Goal: Task Accomplishment & Management: Manage account settings

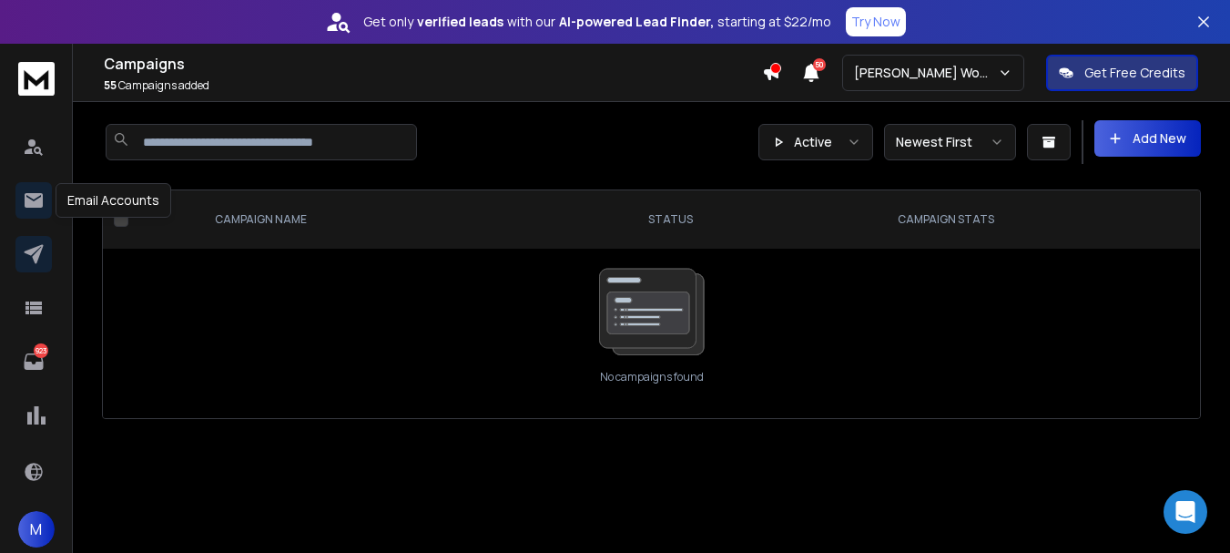
click at [29, 201] on icon at bounding box center [34, 200] width 18 height 15
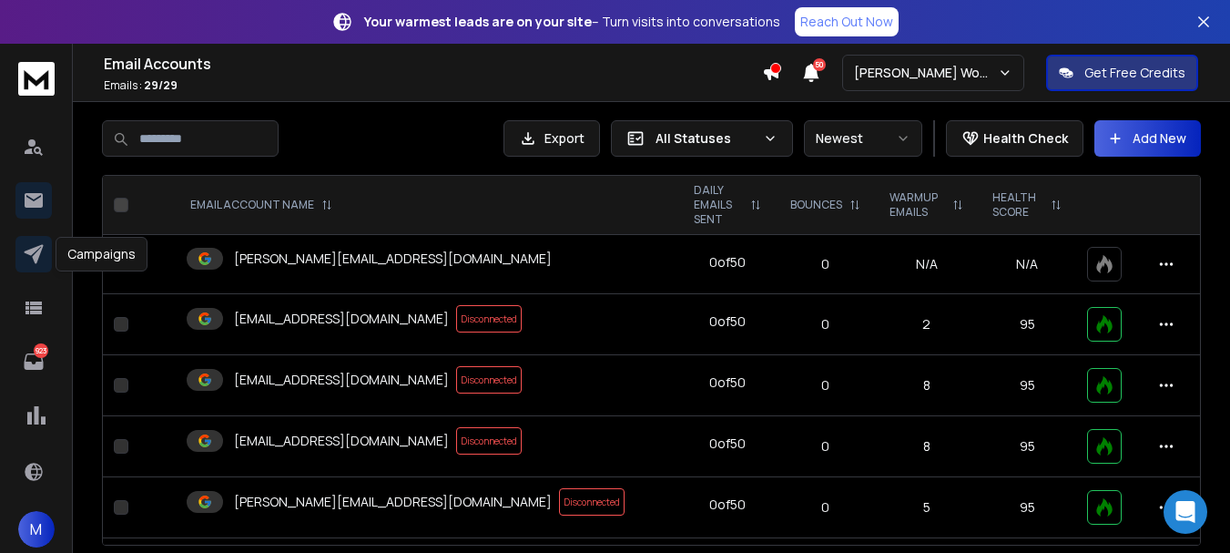
click at [41, 259] on icon at bounding box center [34, 254] width 22 height 22
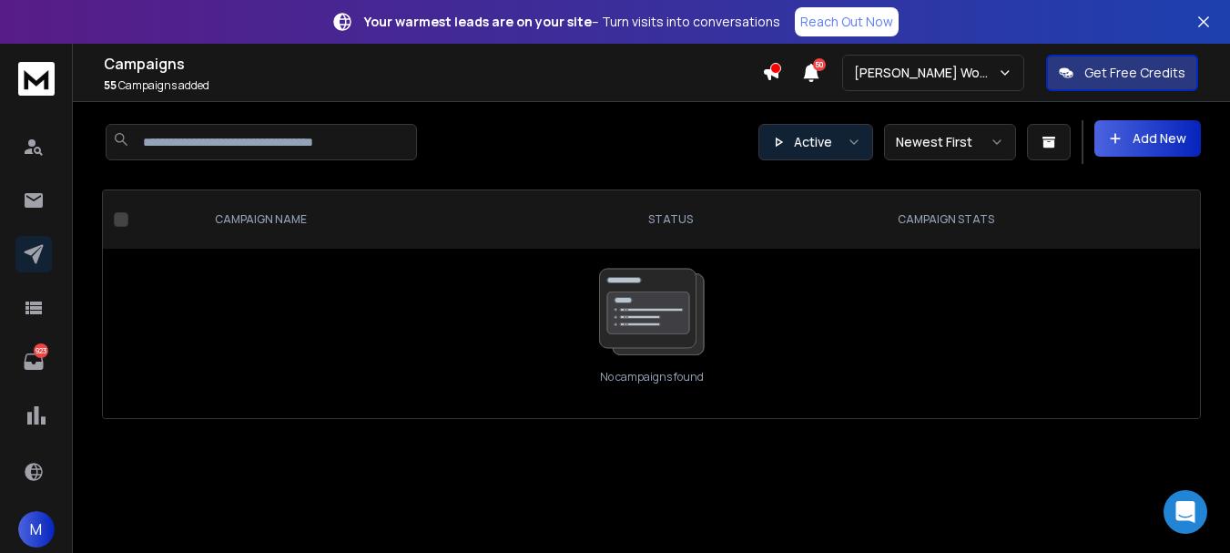
click at [849, 139] on icon "button" at bounding box center [854, 142] width 15 height 15
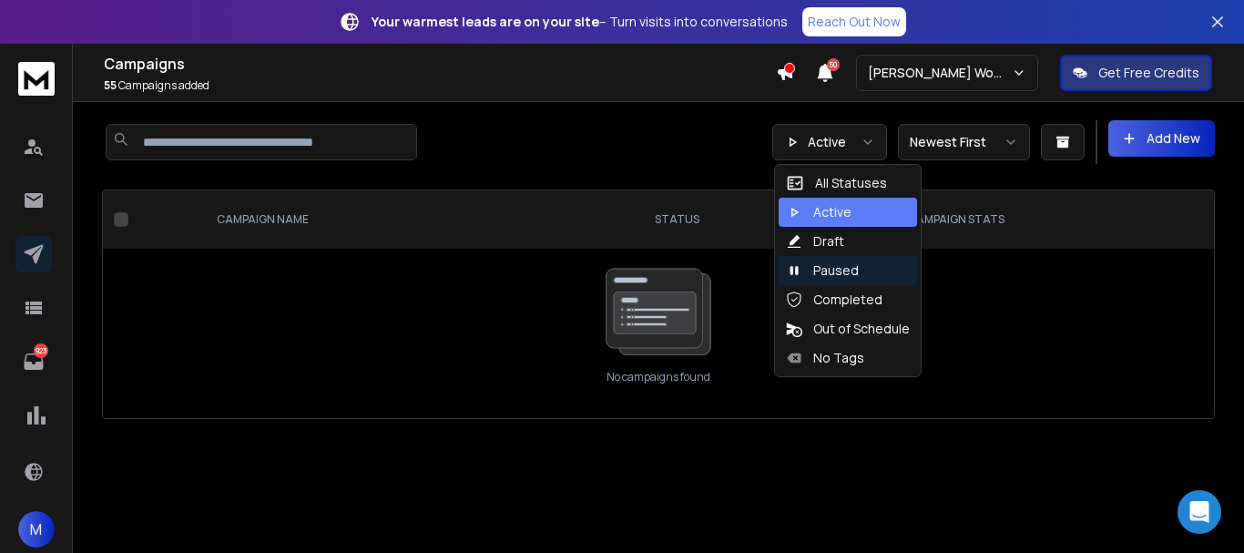
click at [840, 269] on div "Paused" at bounding box center [822, 270] width 73 height 18
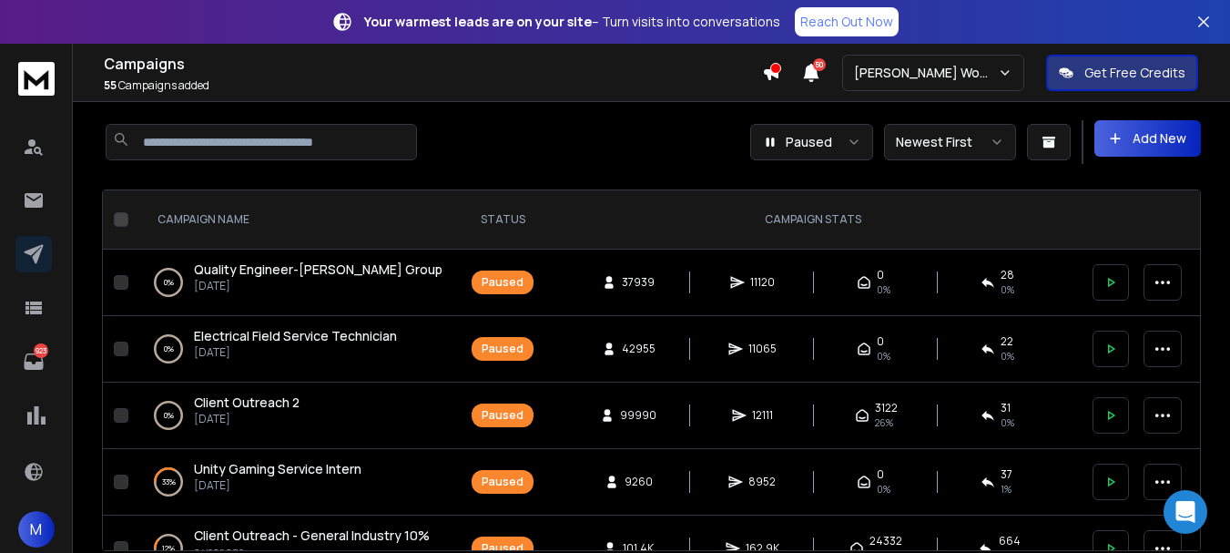
click at [493, 280] on div "Paused" at bounding box center [503, 282] width 42 height 15
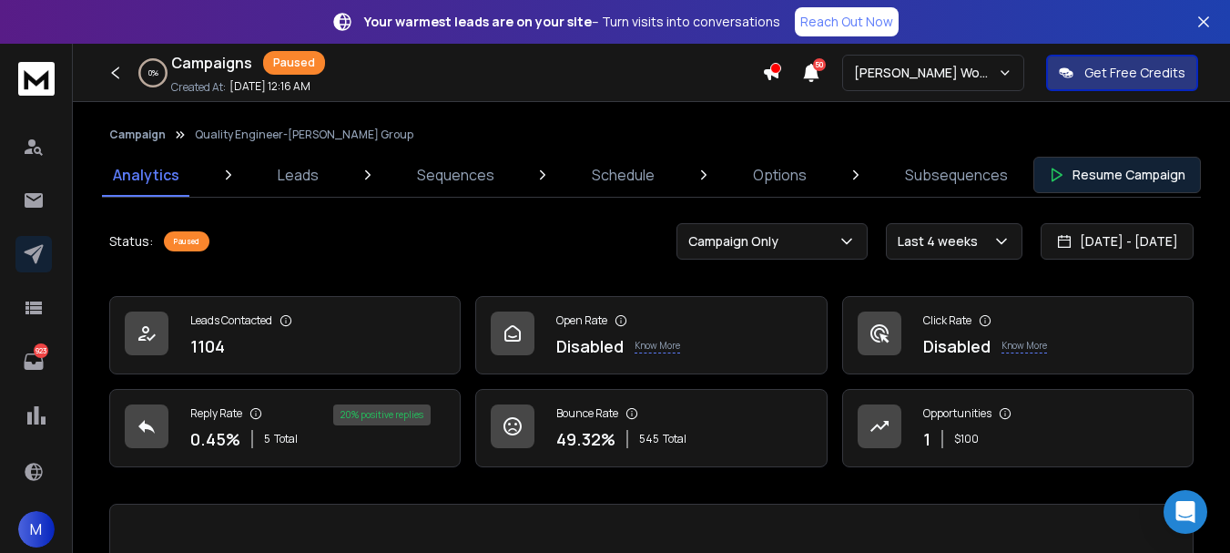
click at [1103, 177] on button "Resume Campaign" at bounding box center [1117, 175] width 168 height 36
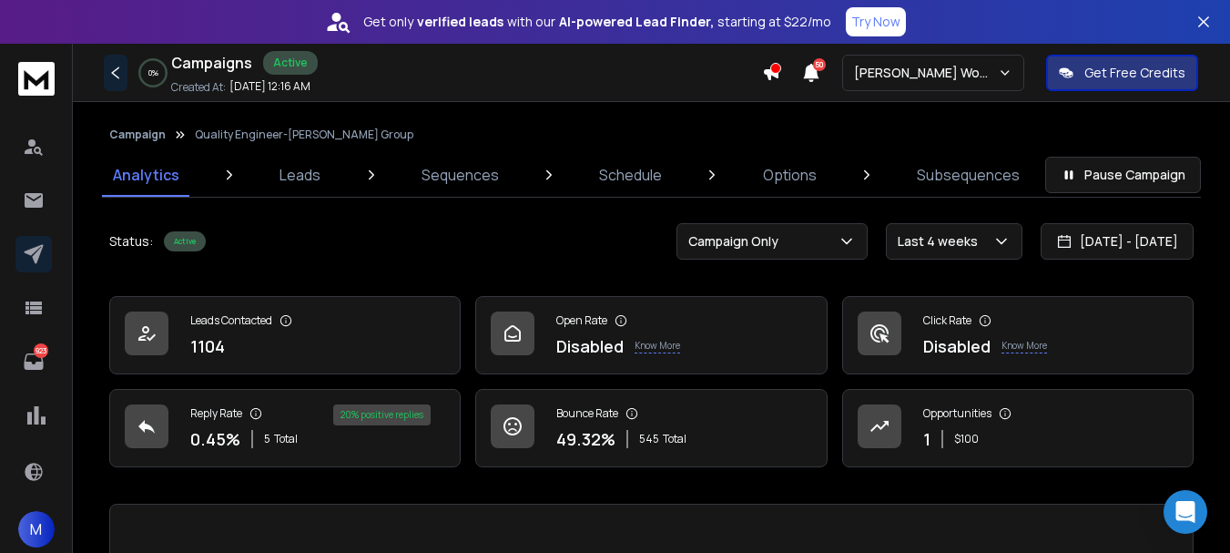
click at [106, 66] on button at bounding box center [116, 73] width 24 height 36
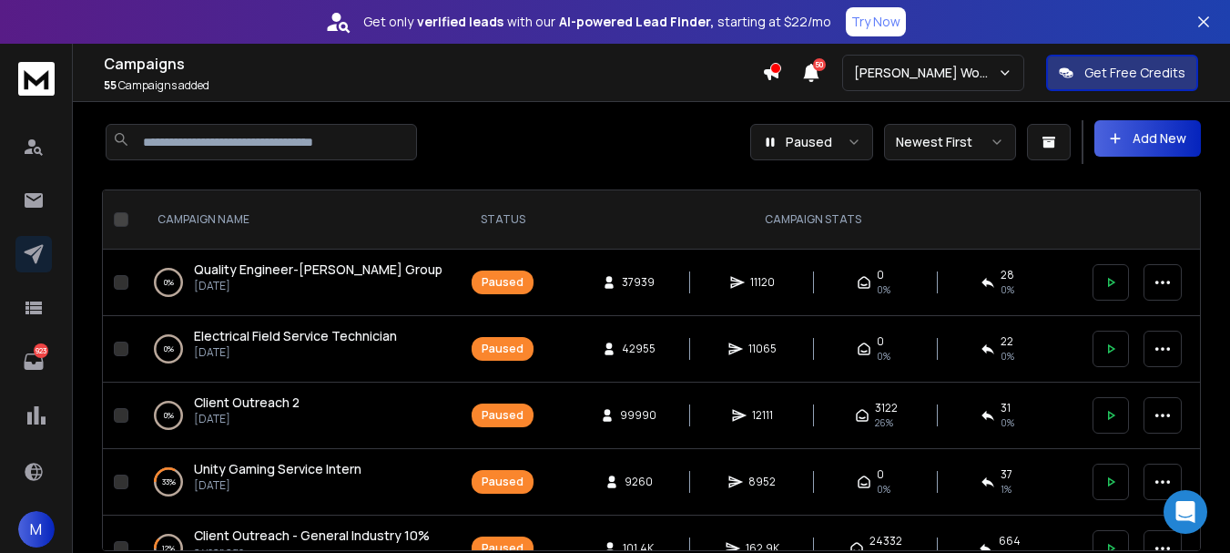
click at [500, 275] on div "Paused" at bounding box center [503, 282] width 42 height 15
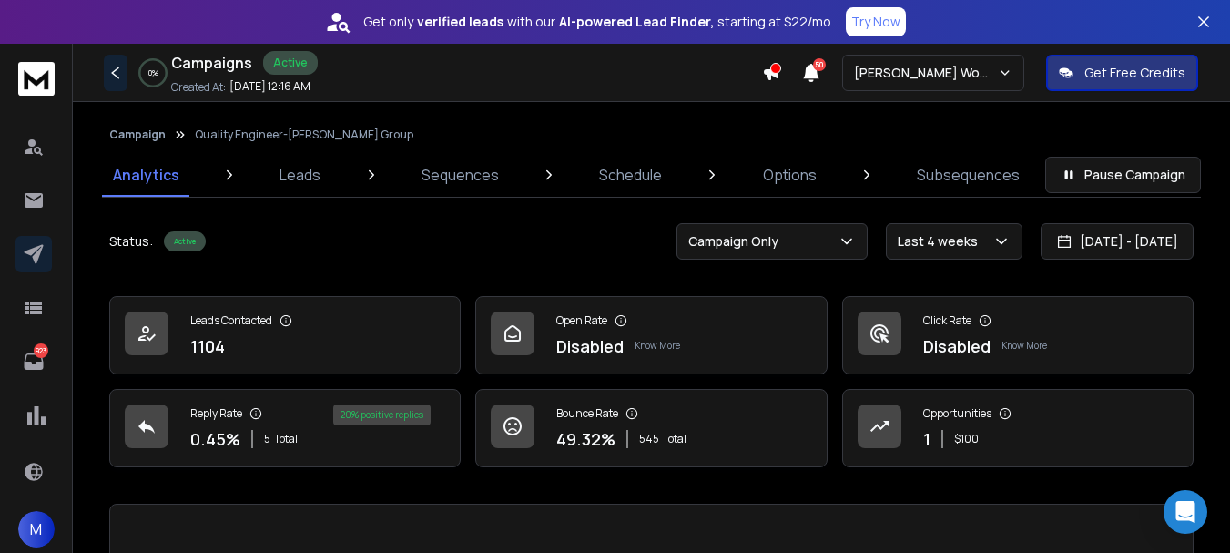
click at [119, 81] on button at bounding box center [116, 73] width 24 height 36
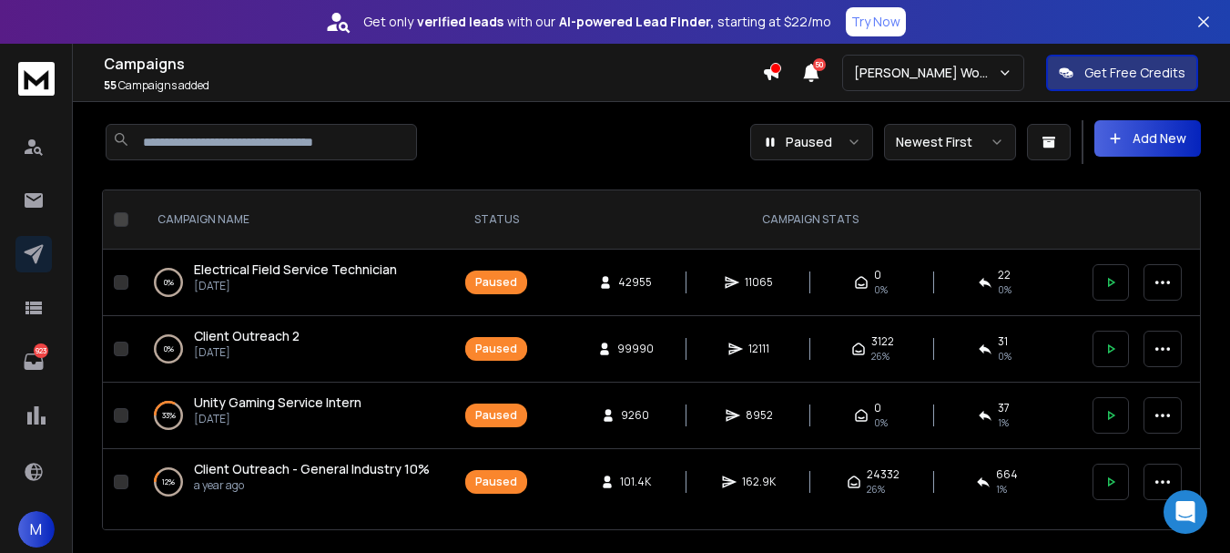
click at [1111, 282] on icon at bounding box center [1111, 282] width 16 height 16
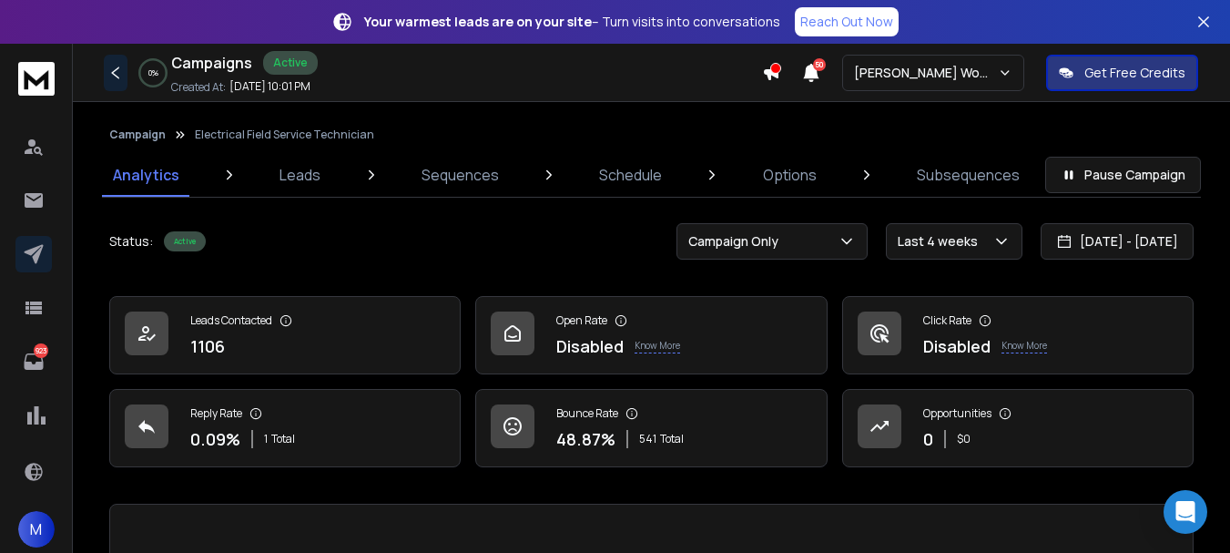
click at [114, 71] on icon at bounding box center [114, 72] width 7 height 12
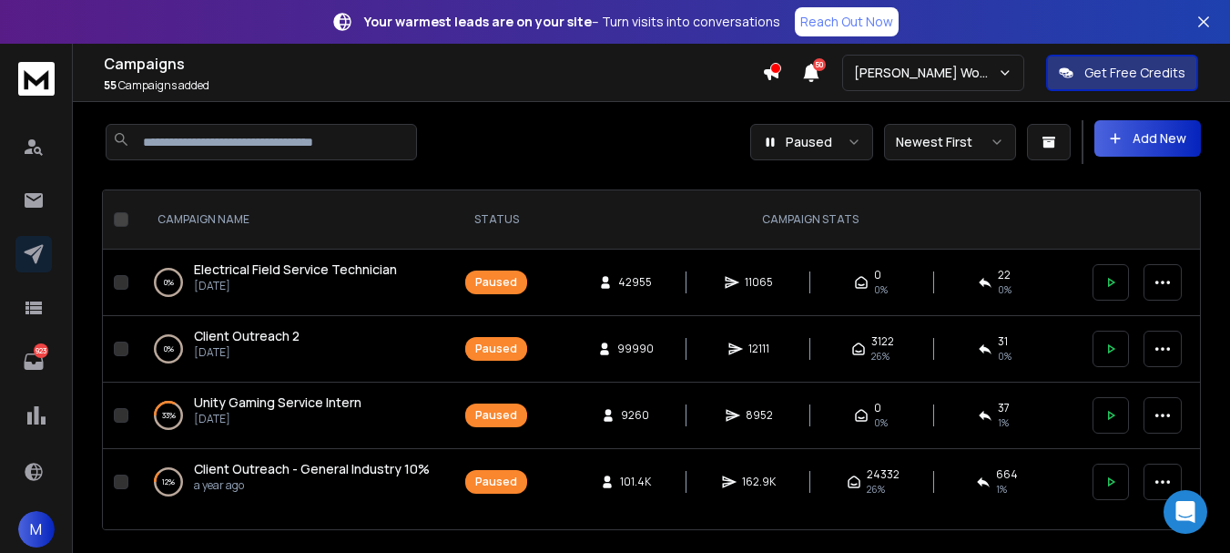
click at [1111, 283] on icon at bounding box center [1111, 282] width 16 height 16
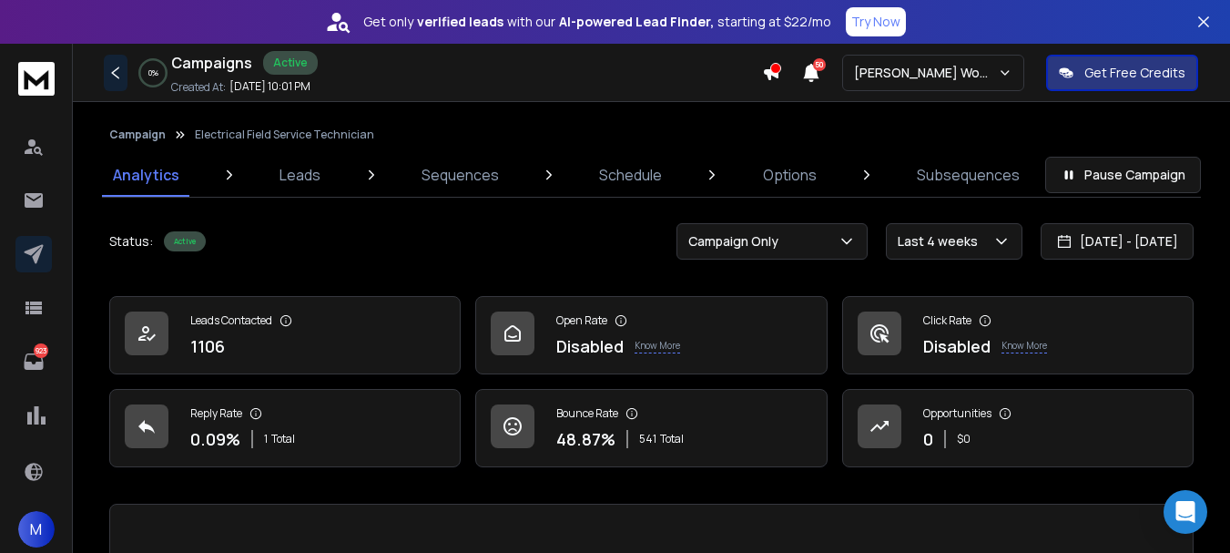
click at [109, 77] on icon at bounding box center [115, 73] width 16 height 16
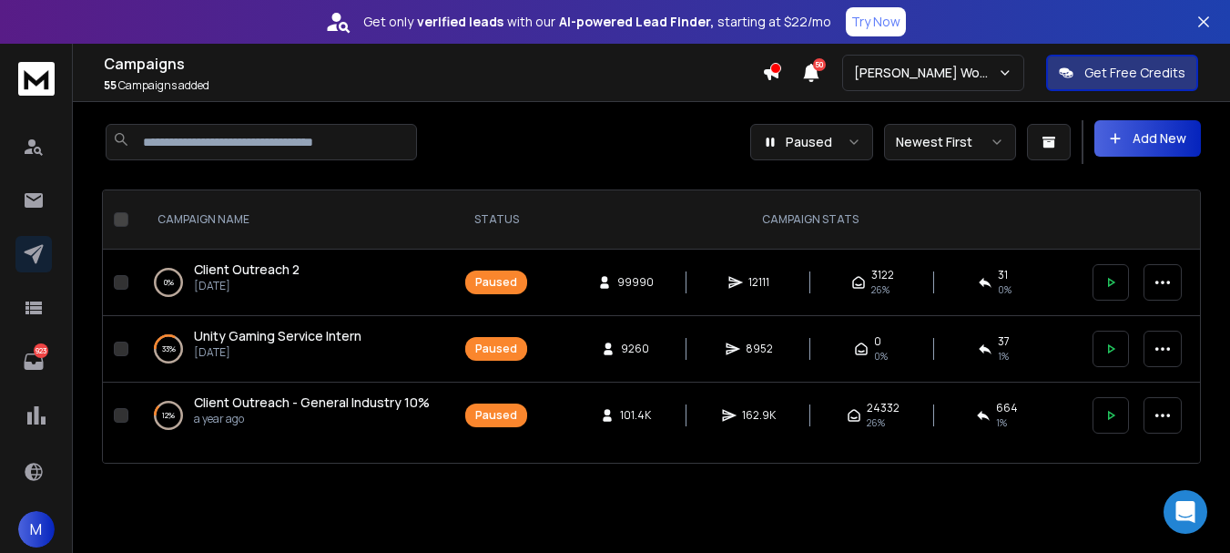
click at [1110, 283] on icon at bounding box center [1111, 282] width 16 height 16
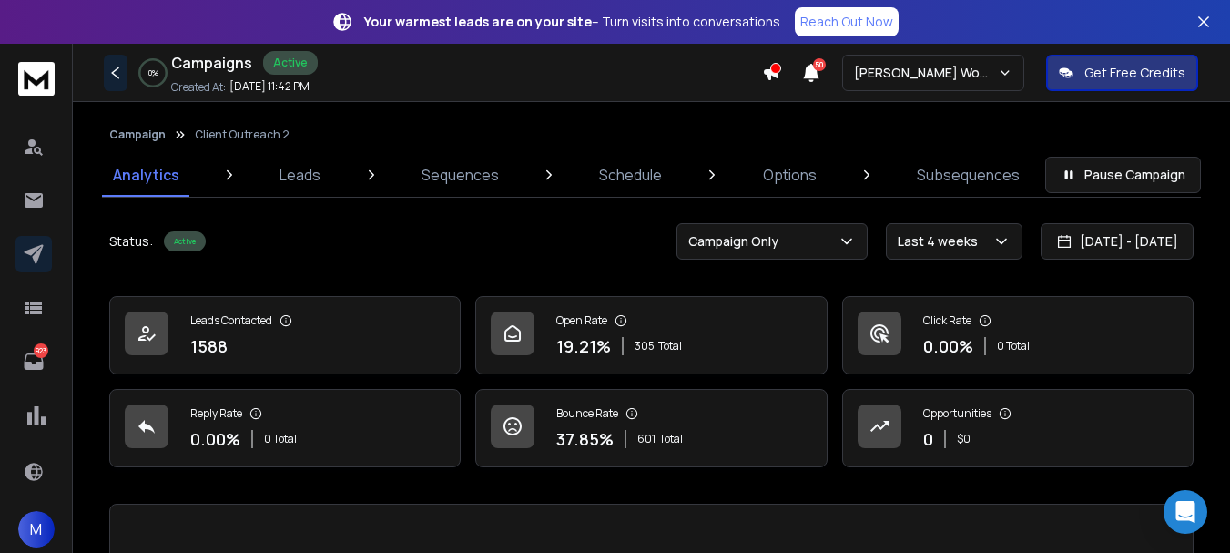
click at [121, 71] on icon at bounding box center [115, 73] width 16 height 16
